Goal: Information Seeking & Learning: Find specific fact

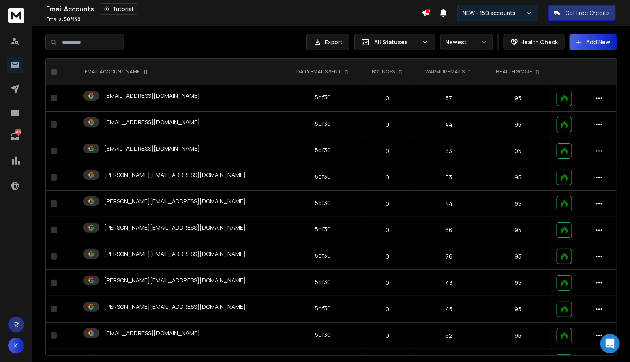
click at [519, 11] on p "NEW - 150 accounts" at bounding box center [491, 13] width 56 height 8
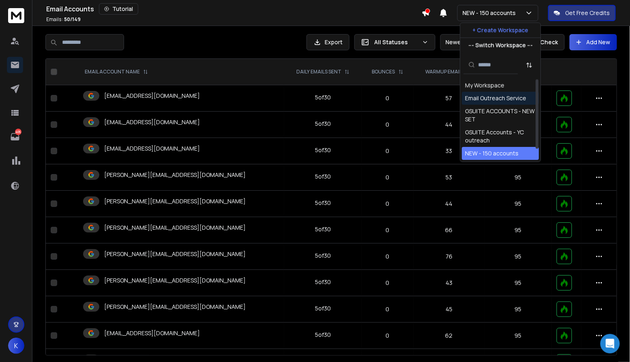
click at [490, 101] on div "Email Outreach Service" at bounding box center [496, 98] width 61 height 8
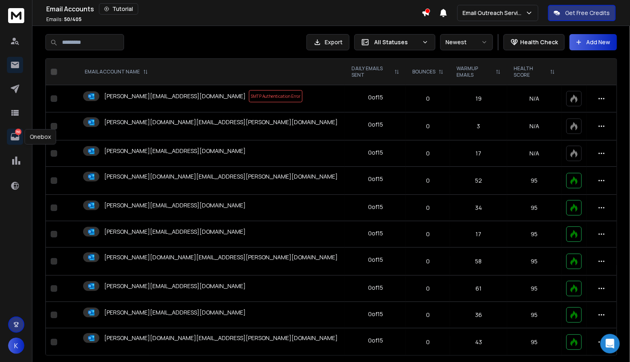
click at [14, 142] on link "766" at bounding box center [15, 137] width 16 height 16
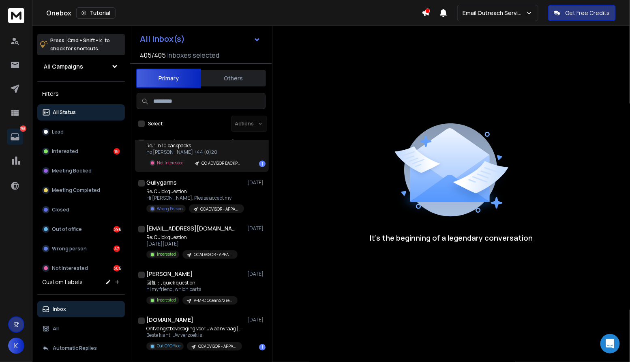
scroll to position [479, 0]
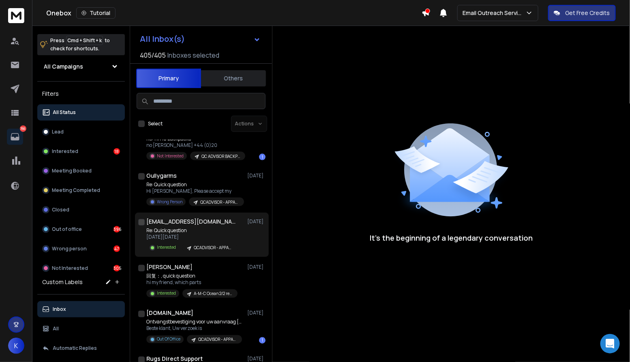
click at [191, 221] on h1 "[EMAIL_ADDRESS][DOMAIN_NAME]" at bounding box center [190, 221] width 89 height 8
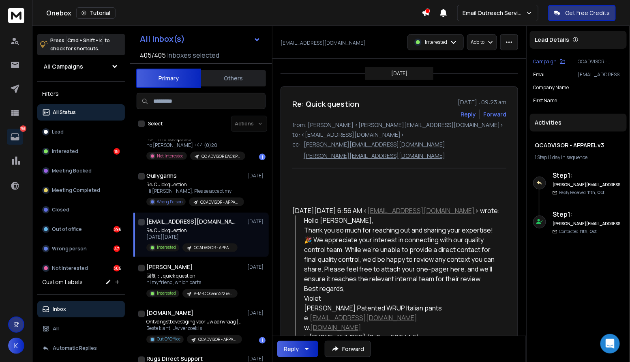
click at [326, 136] on p "to: <[EMAIL_ADDRESS][DOMAIN_NAME]>" at bounding box center [399, 135] width 214 height 8
click at [355, 136] on p "to: <[EMAIL_ADDRESS][DOMAIN_NAME]>" at bounding box center [399, 135] width 214 height 8
copy p "[DOMAIN_NAME]"
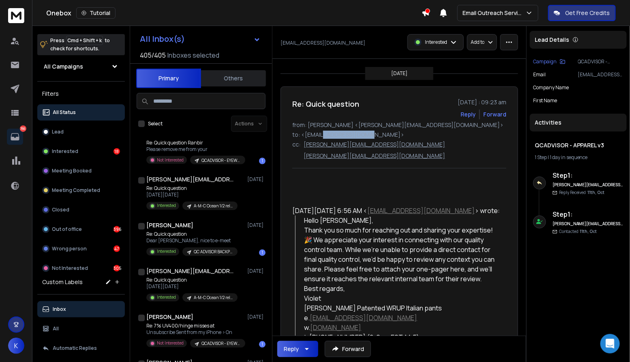
scroll to position [1714, 0]
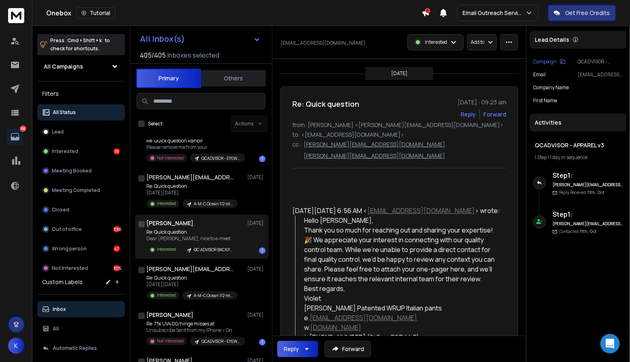
click at [208, 230] on p "Re: Quick question" at bounding box center [191, 232] width 91 height 6
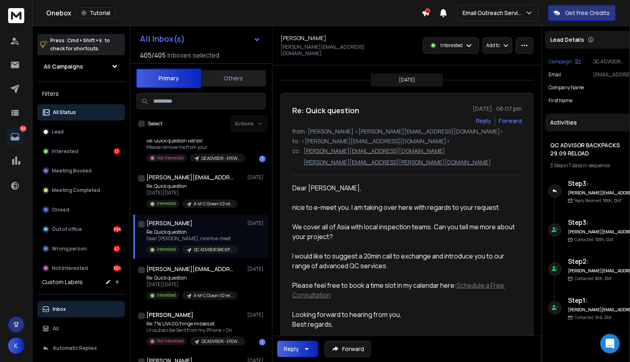
click at [327, 137] on p "to: <[PERSON_NAME][EMAIL_ADDRESS][DOMAIN_NAME]>" at bounding box center [407, 141] width 230 height 8
click at [366, 137] on p "to: <[PERSON_NAME][EMAIL_ADDRESS][DOMAIN_NAME]>" at bounding box center [407, 141] width 230 height 8
copy p "[DOMAIN_NAME]"
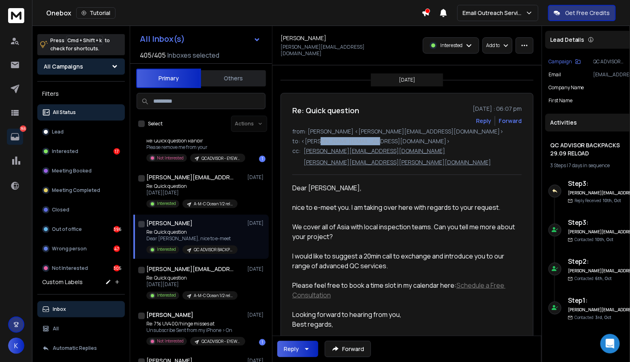
click at [99, 71] on button "All Campaigns" at bounding box center [81, 66] width 88 height 16
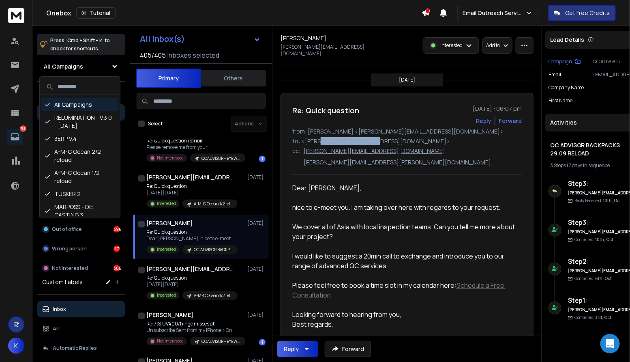
click at [73, 107] on div "All Campaigns" at bounding box center [79, 104] width 77 height 13
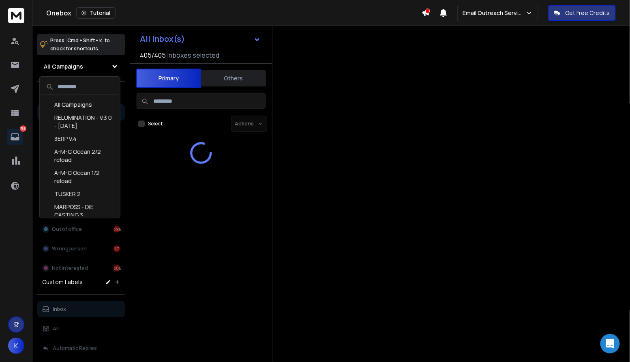
click at [84, 83] on input at bounding box center [79, 86] width 77 height 16
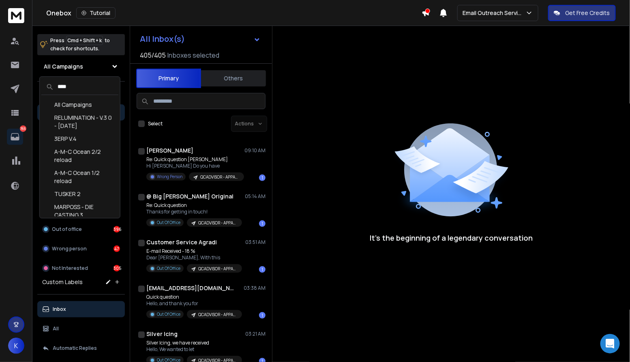
type input "****"
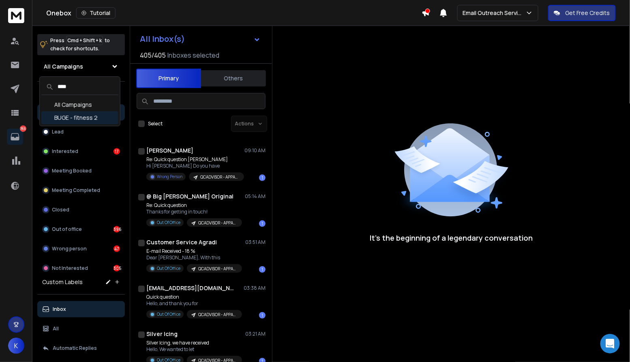
click at [79, 119] on div "BUGE - fitness 2" at bounding box center [79, 117] width 77 height 13
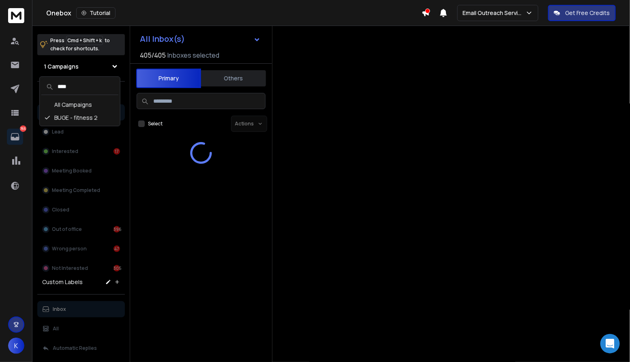
click at [383, 107] on div at bounding box center [451, 207] width 358 height 362
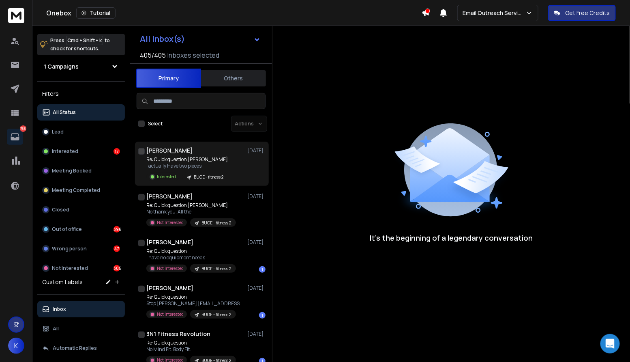
click at [200, 159] on p "Re: Quick question [PERSON_NAME]" at bounding box center [187, 159] width 82 height 6
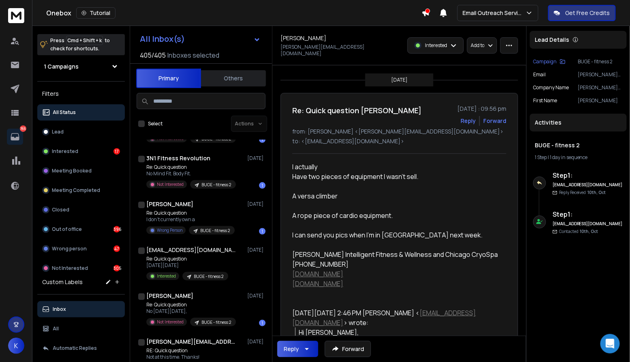
scroll to position [176, 0]
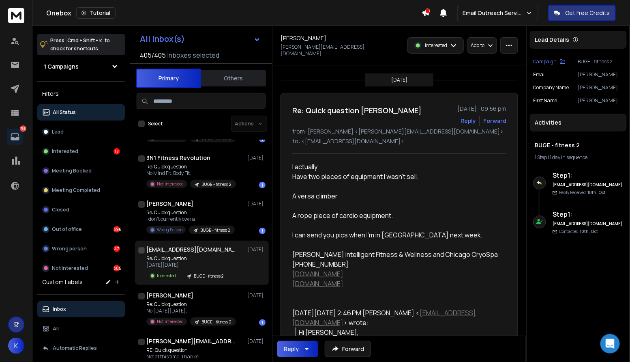
click at [191, 250] on h1 "[EMAIL_ADDRESS][DOMAIN_NAME]" at bounding box center [190, 249] width 89 height 8
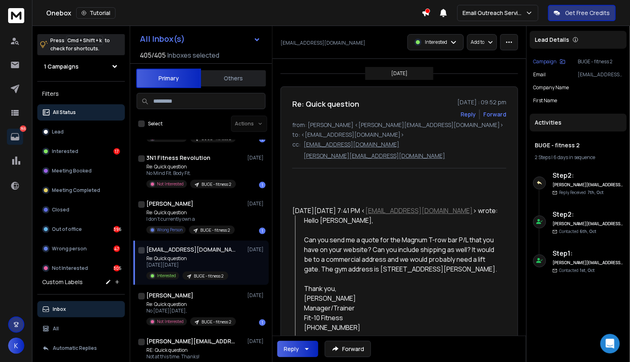
click at [333, 135] on p "to: <[EMAIL_ADDRESS][DOMAIN_NAME]>" at bounding box center [399, 135] width 214 height 8
click at [353, 135] on p "to: <[EMAIL_ADDRESS][DOMAIN_NAME]>" at bounding box center [399, 135] width 214 height 8
copy p "[DOMAIN_NAME]"
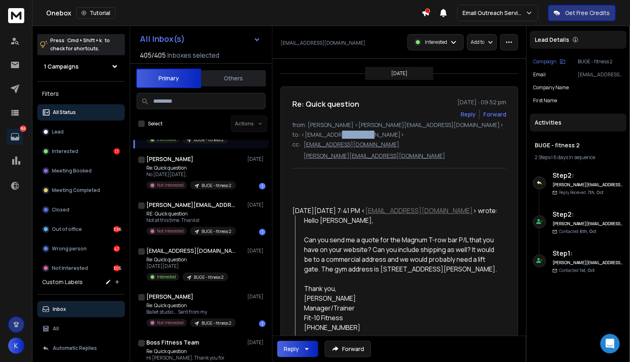
scroll to position [314, 0]
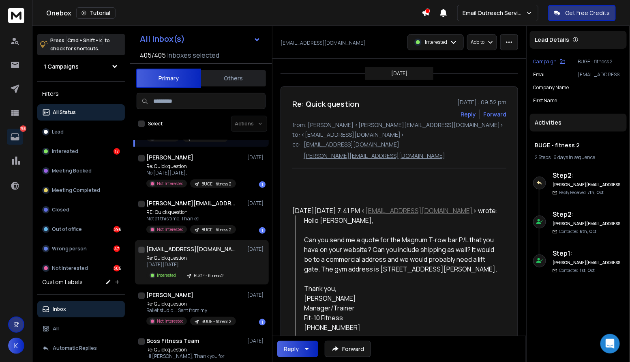
click at [223, 250] on div "[EMAIL_ADDRESS][DOMAIN_NAME] [DATE]" at bounding box center [205, 249] width 119 height 8
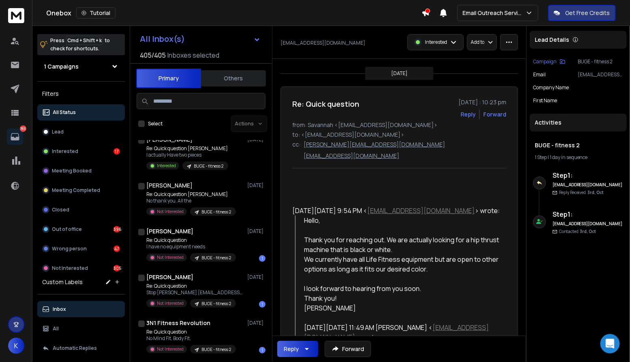
scroll to position [0, 0]
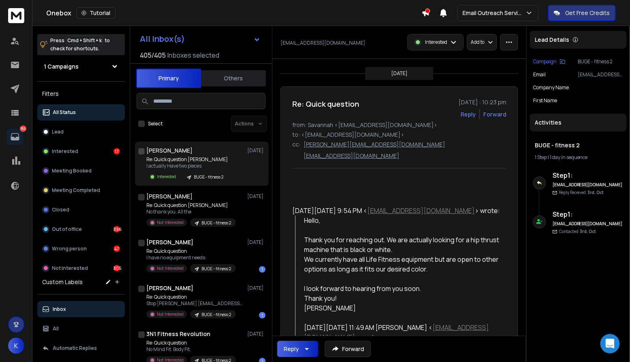
click at [226, 155] on div "[PERSON_NAME] [DATE] Re: Quick question [PERSON_NAME] I actually Have two piece…" at bounding box center [205, 163] width 119 height 34
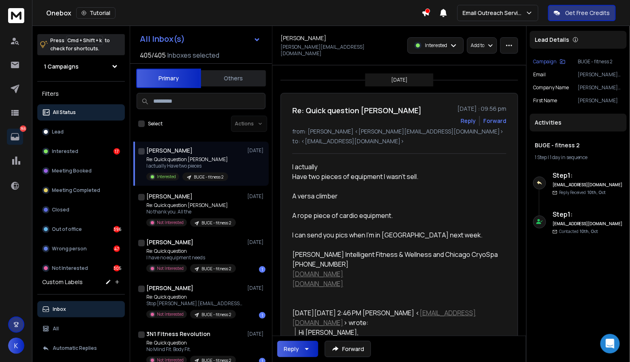
click at [369, 127] on p "from: [PERSON_NAME] <[PERSON_NAME][EMAIL_ADDRESS][DOMAIN_NAME]>" at bounding box center [399, 131] width 214 height 8
